Goal: Task Accomplishment & Management: Use online tool/utility

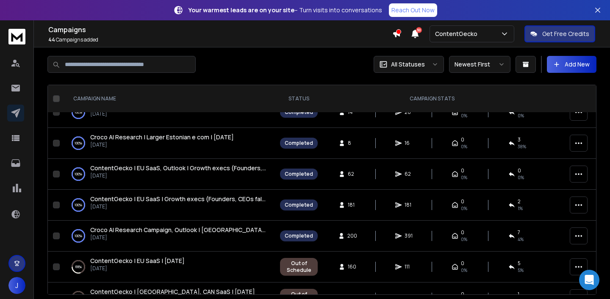
scroll to position [775, 0]
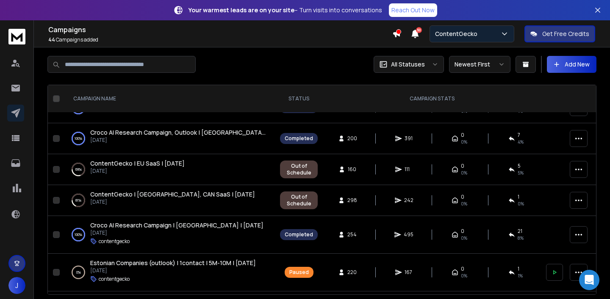
click at [466, 28] on button "ContentGecko" at bounding box center [472, 33] width 85 height 17
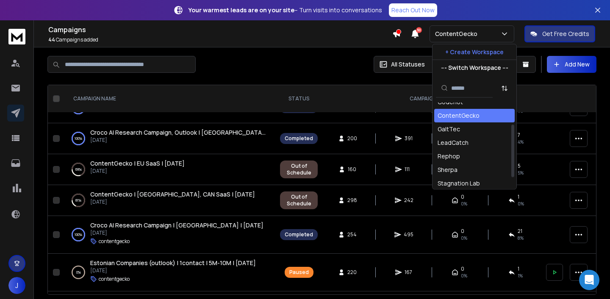
scroll to position [51, 0]
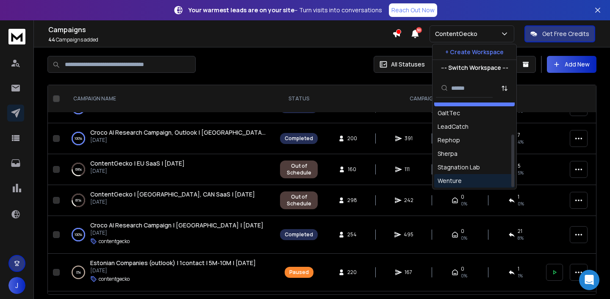
click at [454, 177] on div "Wenture" at bounding box center [450, 181] width 24 height 8
